Goal: Check status

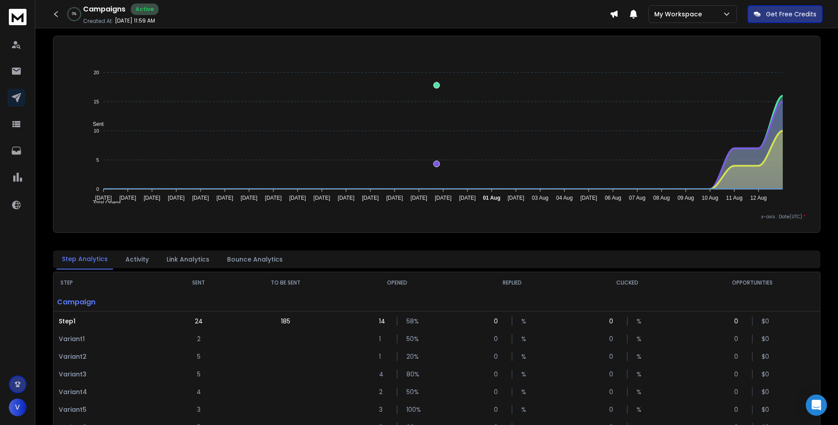
scroll to position [253, 0]
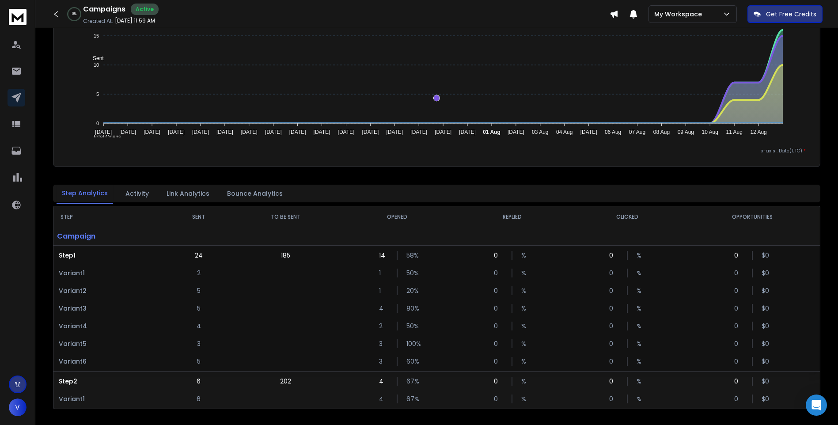
click at [382, 257] on p "14" at bounding box center [383, 255] width 9 height 9
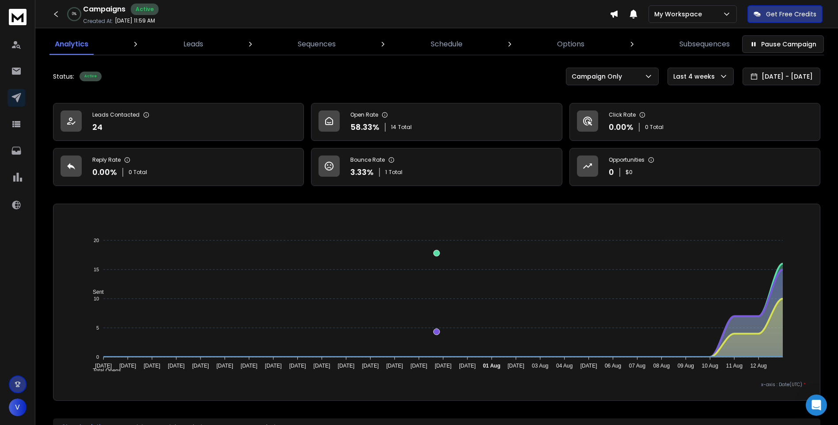
scroll to position [0, 0]
